Goal: Navigation & Orientation: Find specific page/section

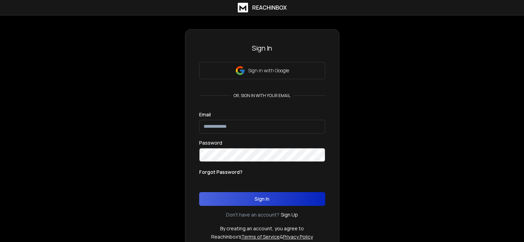
click at [271, 129] on input "email" at bounding box center [262, 127] width 126 height 14
click at [385, 174] on div "Welcome to ReachInbox 10x your leads, meetings and deals. Sign In Sign in with …" at bounding box center [262, 141] width 524 height 225
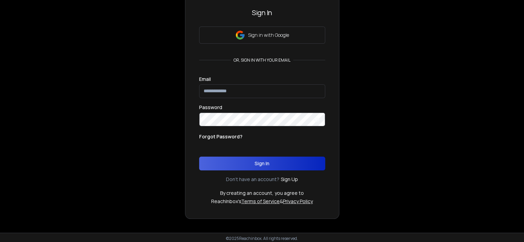
scroll to position [37, 0]
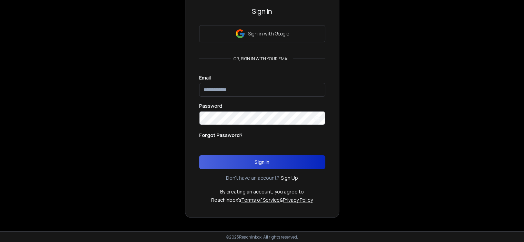
click at [276, 91] on input "email" at bounding box center [262, 90] width 126 height 14
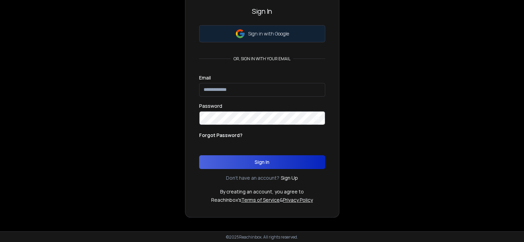
click at [279, 29] on button "Sign in with Google" at bounding box center [262, 33] width 126 height 17
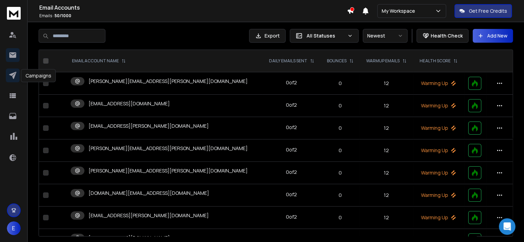
click at [13, 77] on icon at bounding box center [12, 75] width 7 height 7
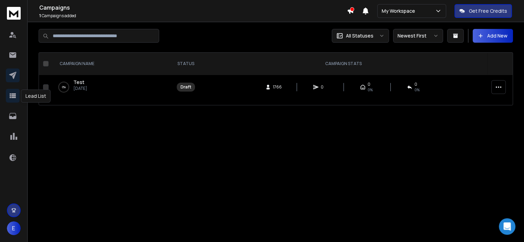
click at [12, 97] on icon at bounding box center [13, 95] width 6 height 5
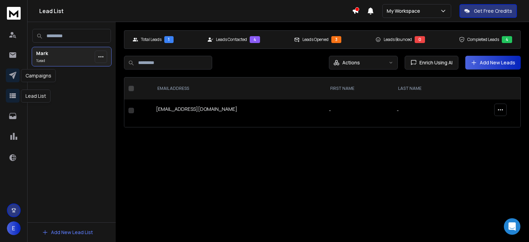
click at [17, 82] on link at bounding box center [13, 76] width 14 height 14
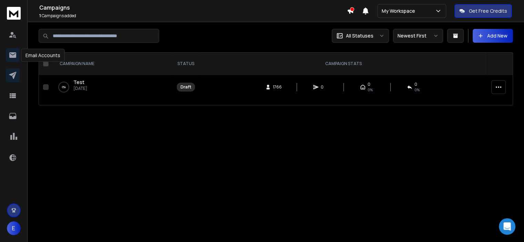
click at [17, 56] on link at bounding box center [13, 55] width 14 height 14
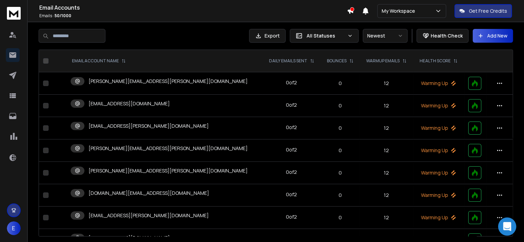
click at [504, 230] on icon "Open Intercom Messenger" at bounding box center [507, 226] width 9 height 9
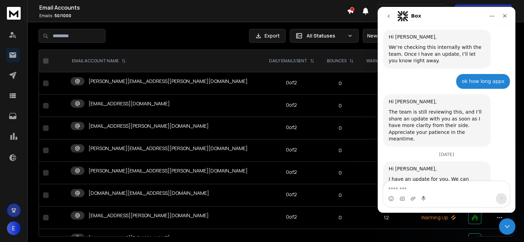
scroll to position [1315, 0]
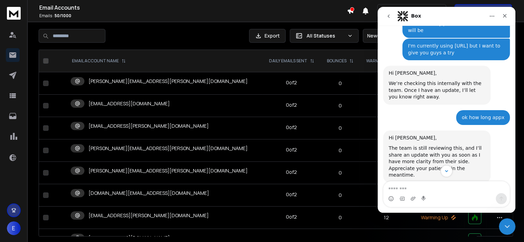
scroll to position [1315, 0]
